Goal: Task Accomplishment & Management: Use online tool/utility

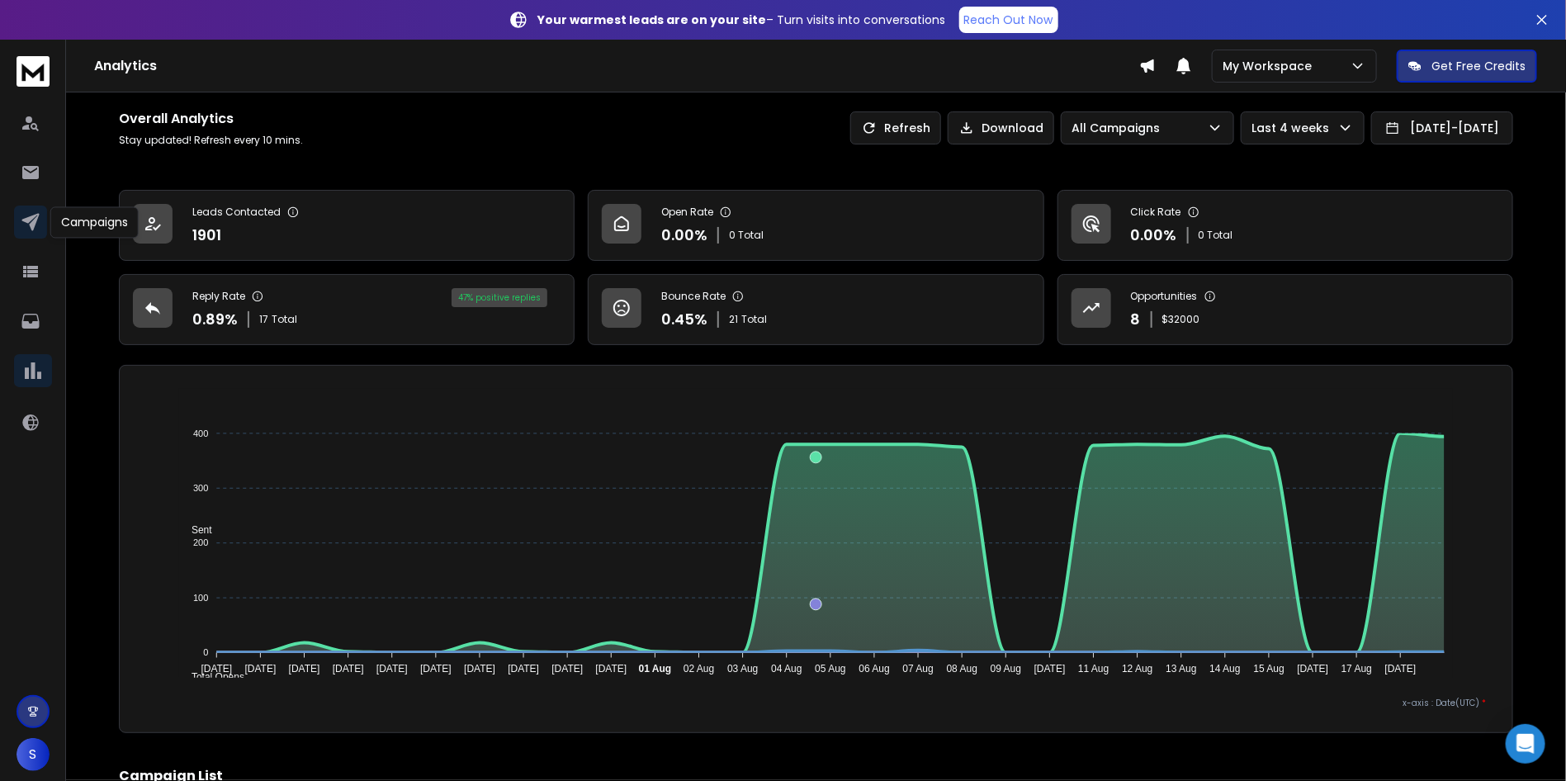
click at [46, 225] on link at bounding box center [30, 222] width 33 height 33
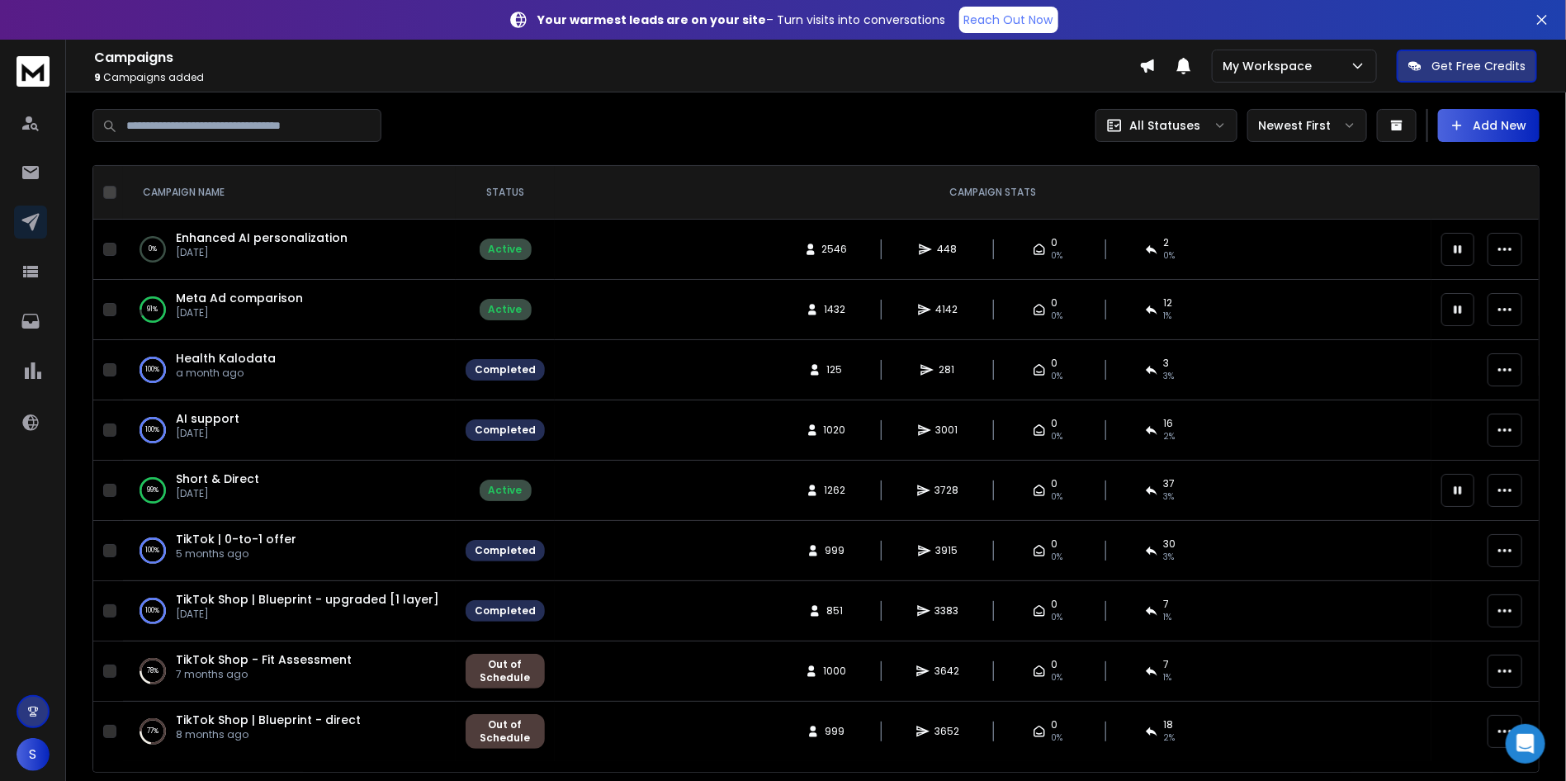
click at [301, 245] on link "Enhanced AI personalization" at bounding box center [262, 238] width 172 height 17
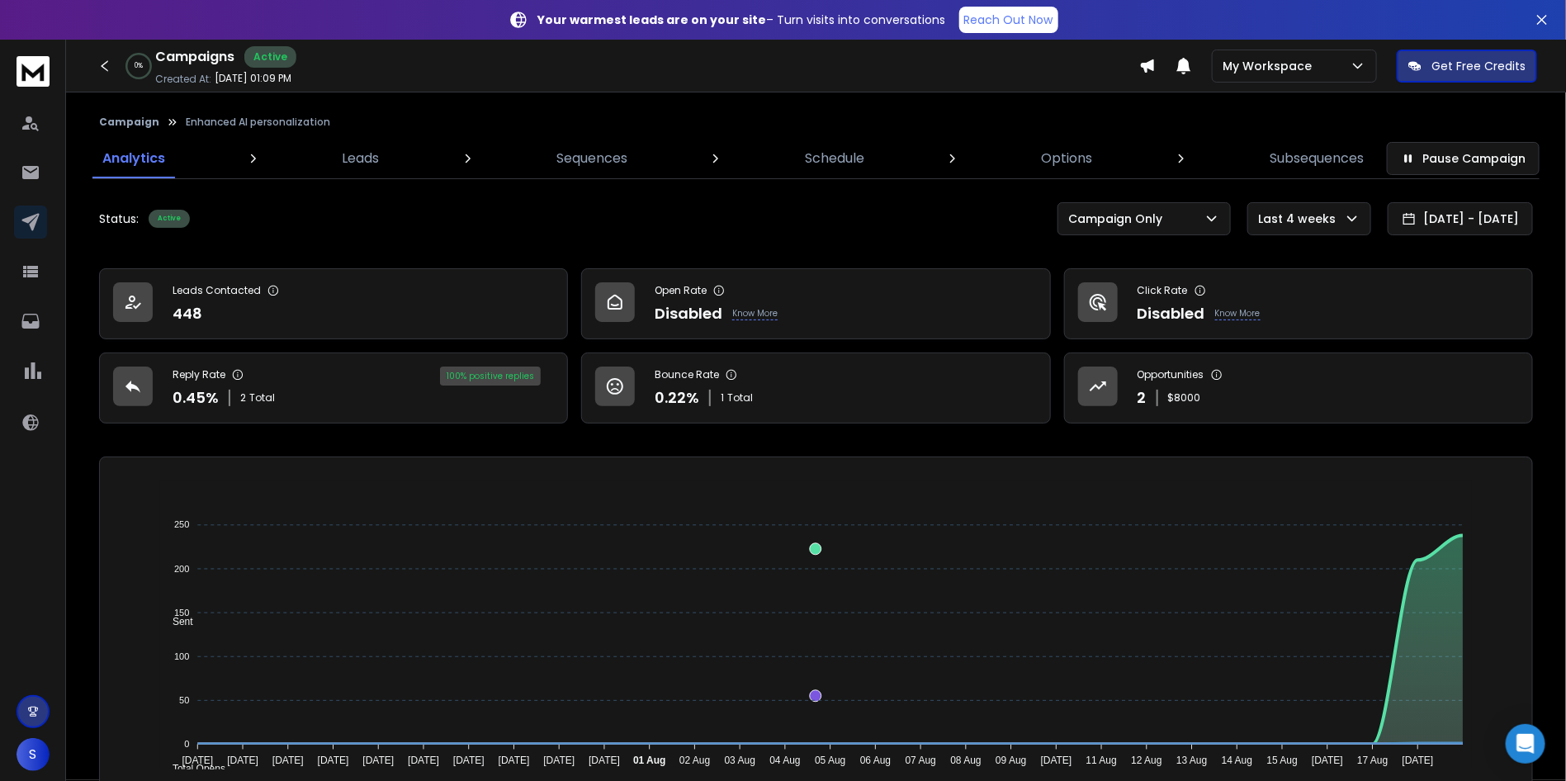
click at [1274, 384] on link "Opportunities 2 $ 8000" at bounding box center [1298, 388] width 469 height 71
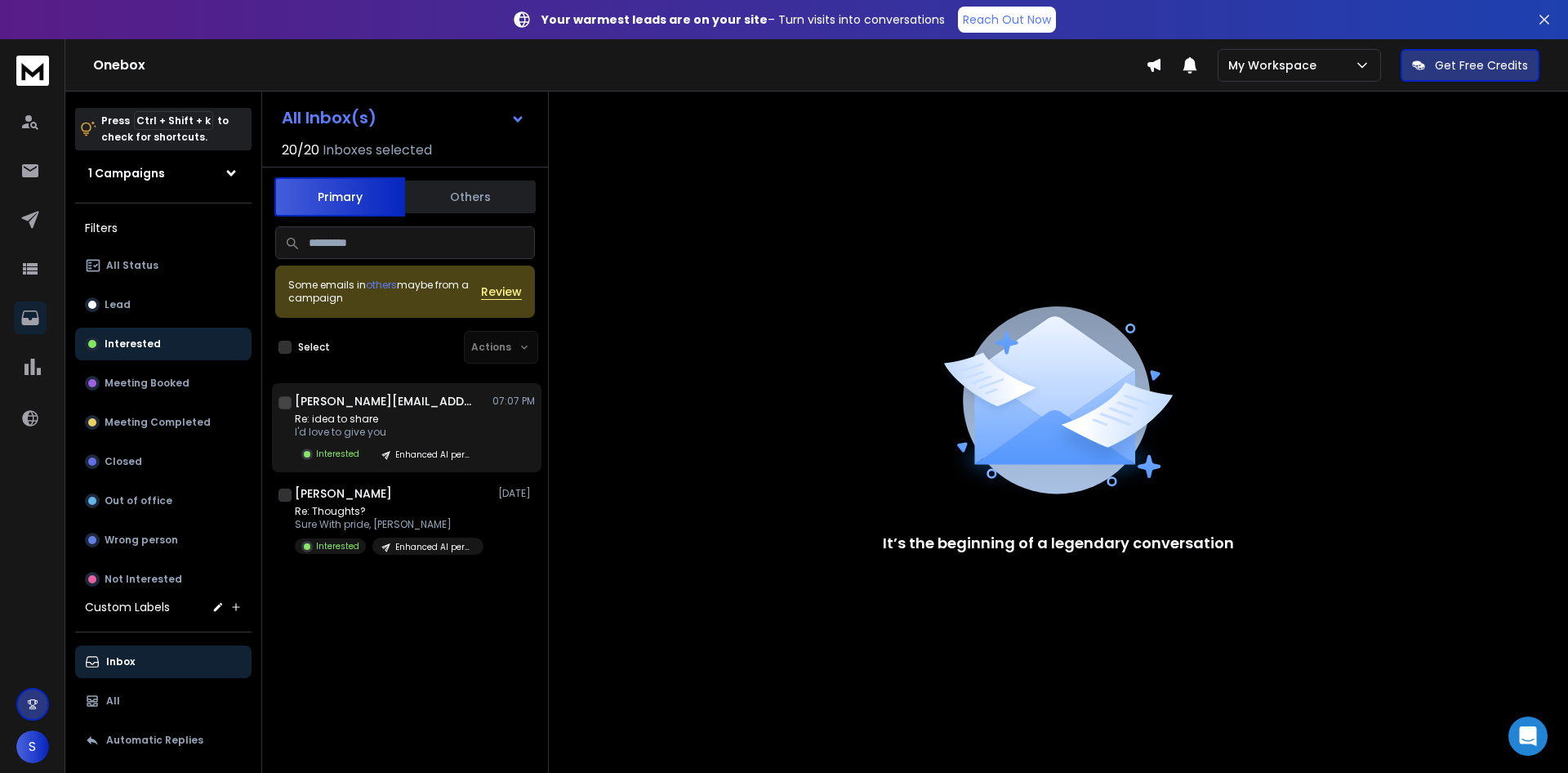
click at [487, 446] on div "Re: idea to share I'd love to give you Interested Enhanced AI personalization" at bounding box center [415, 437] width 240 height 49
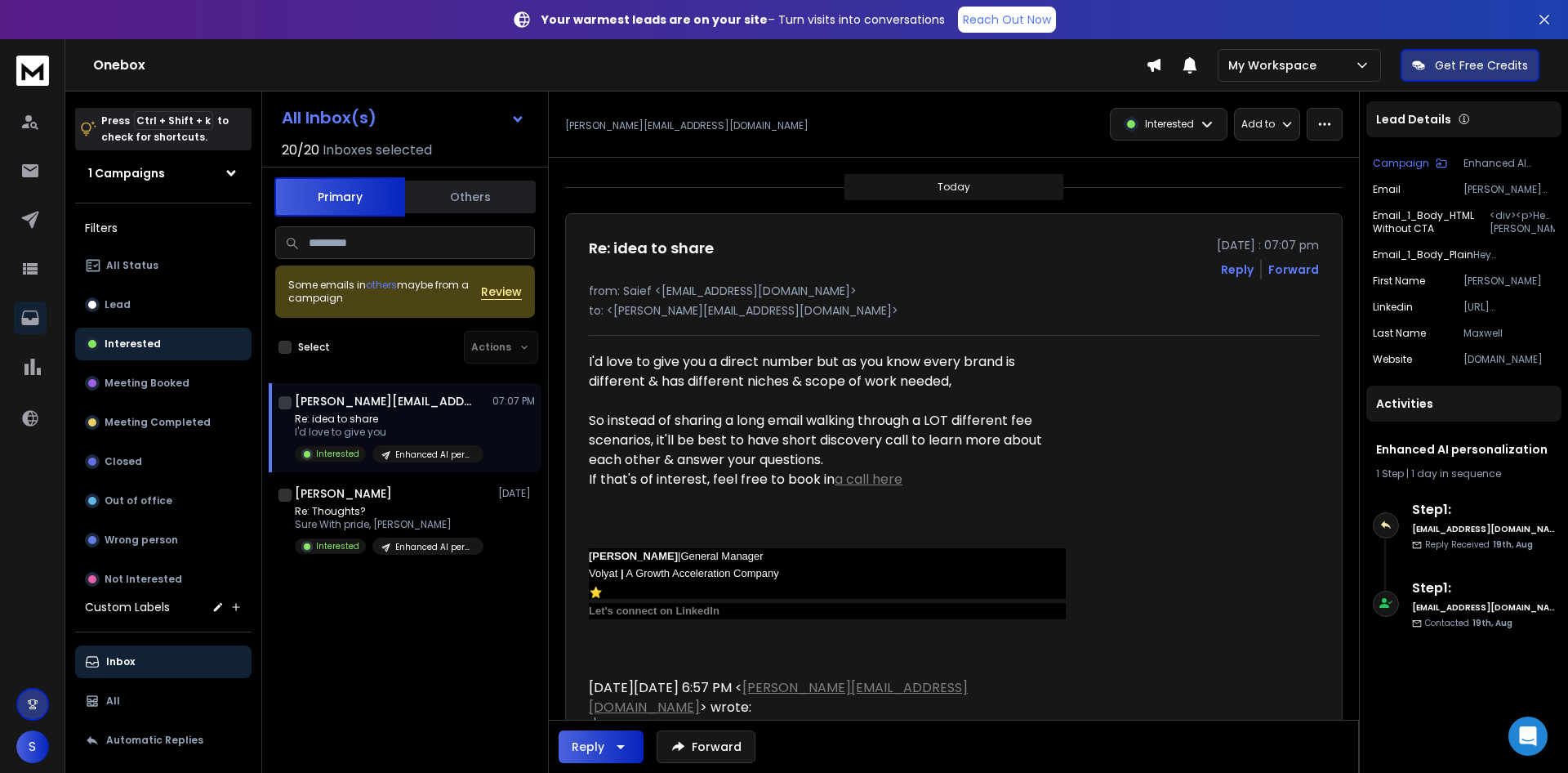
click at [1181, 122] on p "Interested" at bounding box center [1170, 124] width 49 height 13
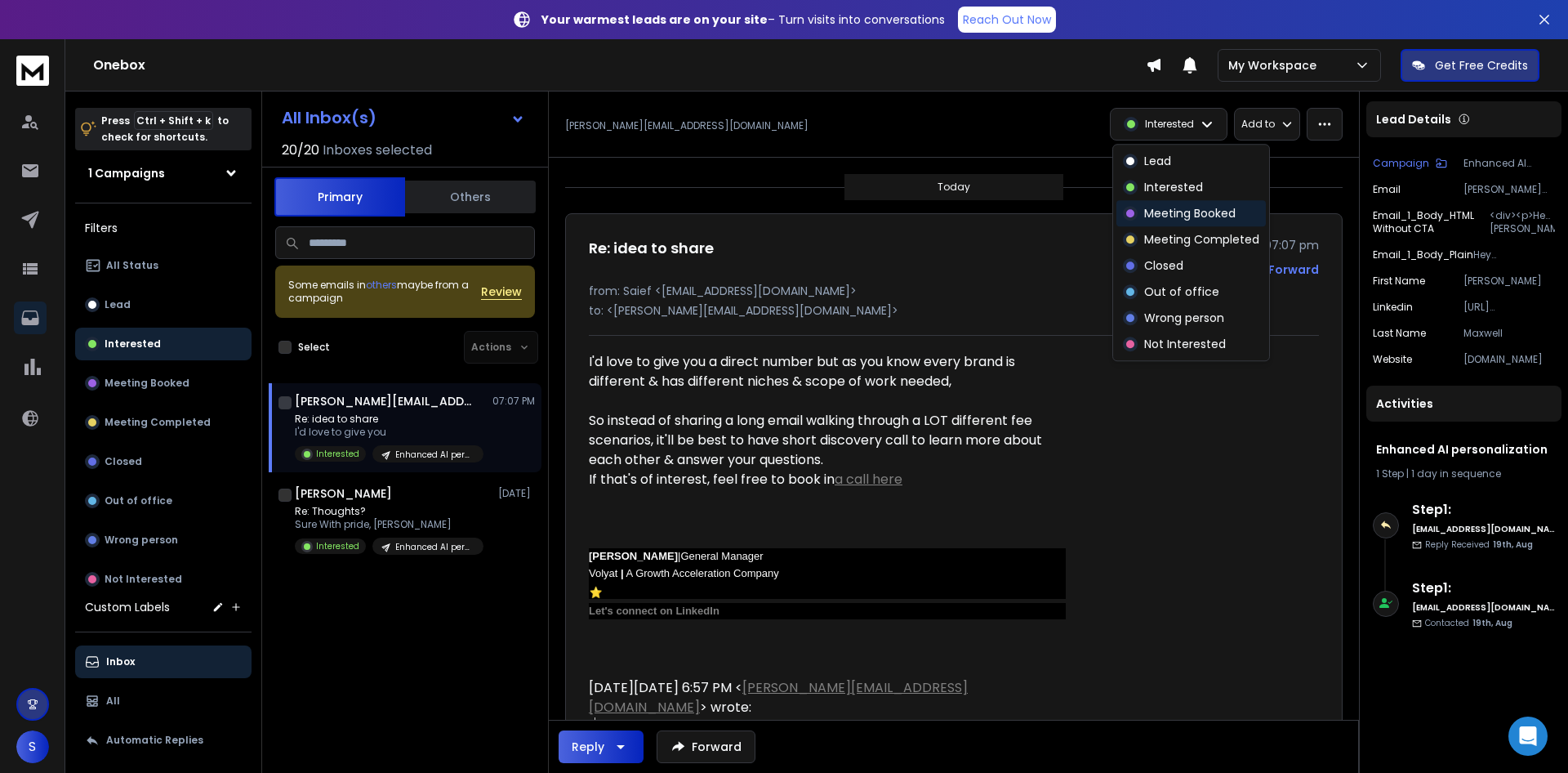
click at [1207, 209] on p "Meeting Booked" at bounding box center [1190, 213] width 91 height 17
